Goal: Transaction & Acquisition: Obtain resource

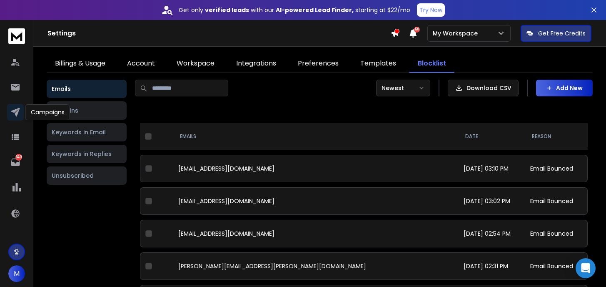
click at [18, 116] on icon at bounding box center [15, 112] width 10 height 10
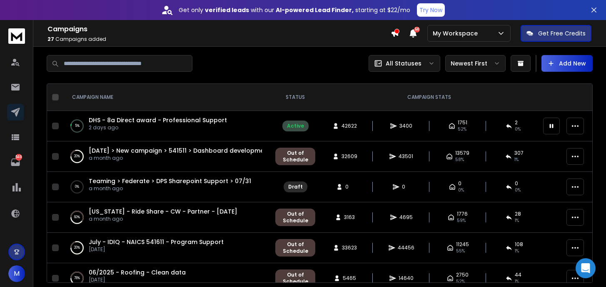
click at [217, 123] on span "DHS - 8a Direct award - Professional Support" at bounding box center [158, 120] width 138 height 8
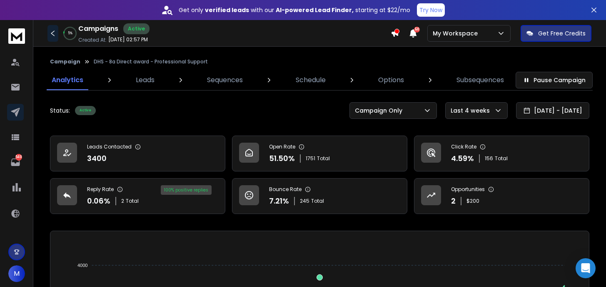
click at [55, 31] on icon at bounding box center [53, 34] width 8 height 8
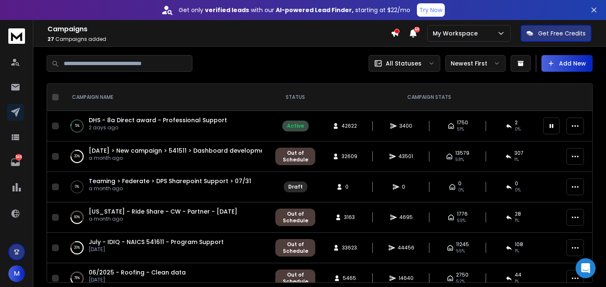
click at [187, 157] on p "a month ago" at bounding box center [175, 158] width 173 height 7
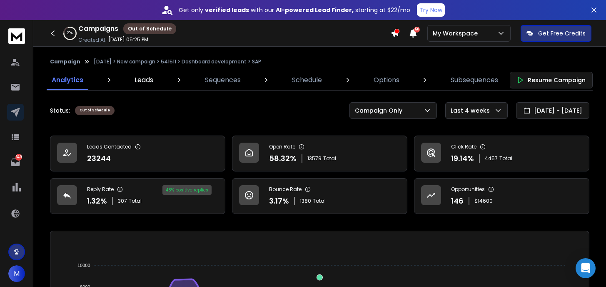
click at [148, 80] on p "Leads" at bounding box center [144, 80] width 19 height 10
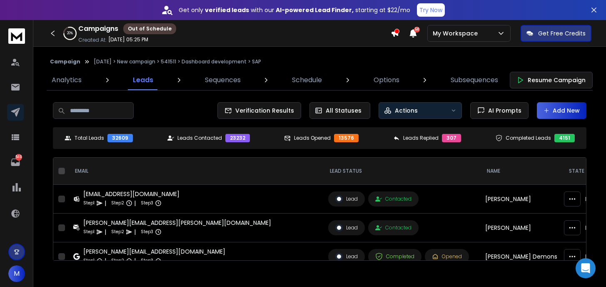
click at [405, 109] on p "Actions" at bounding box center [406, 110] width 23 height 8
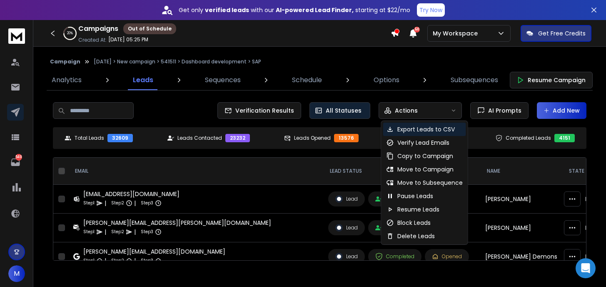
click at [345, 112] on p "All Statuses" at bounding box center [344, 110] width 36 height 8
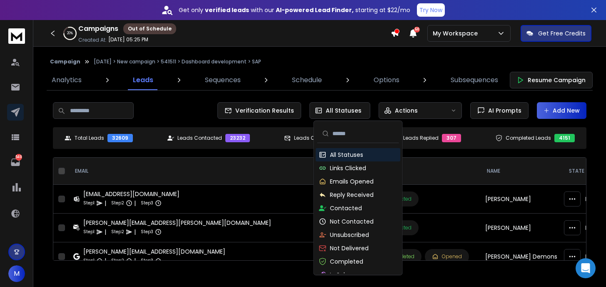
click at [193, 109] on div "Verification Results All Statuses Actions AI Prompts Add New" at bounding box center [319, 110] width 533 height 17
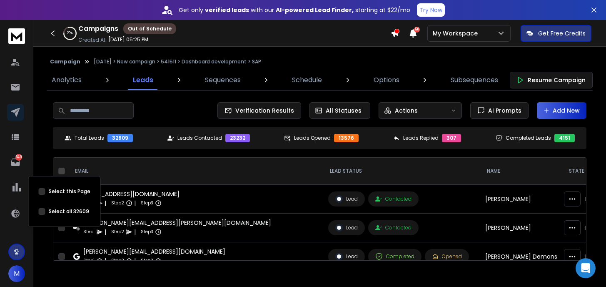
click at [63, 171] on button "Select this Page" at bounding box center [61, 171] width 7 height 7
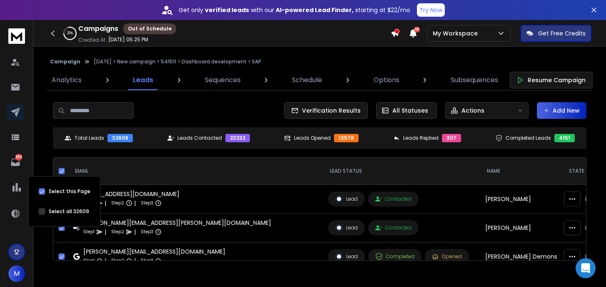
click at [67, 212] on label "Select all 32609" at bounding box center [69, 211] width 40 height 7
click at [44, 213] on button "Select this Page" at bounding box center [42, 211] width 7 height 7
click at [160, 160] on th "EMAIL" at bounding box center [195, 171] width 255 height 27
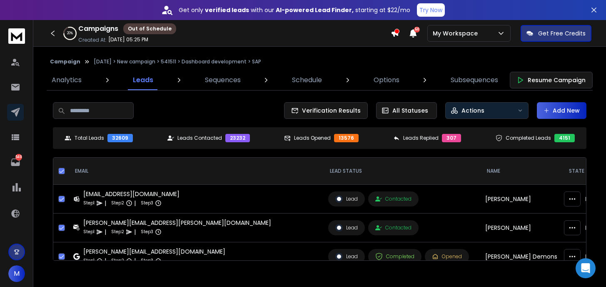
click at [470, 103] on button "Actions" at bounding box center [487, 110] width 83 height 17
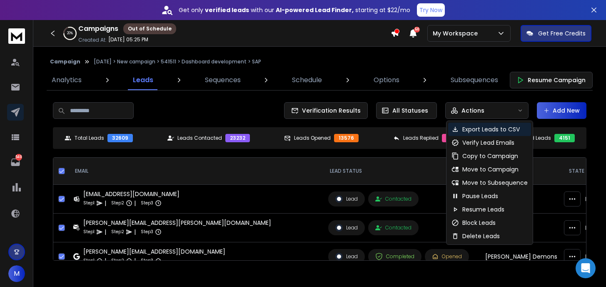
click at [476, 128] on p "Export Leads to CSV" at bounding box center [492, 129] width 58 height 8
